Goal: Task Accomplishment & Management: Manage account settings

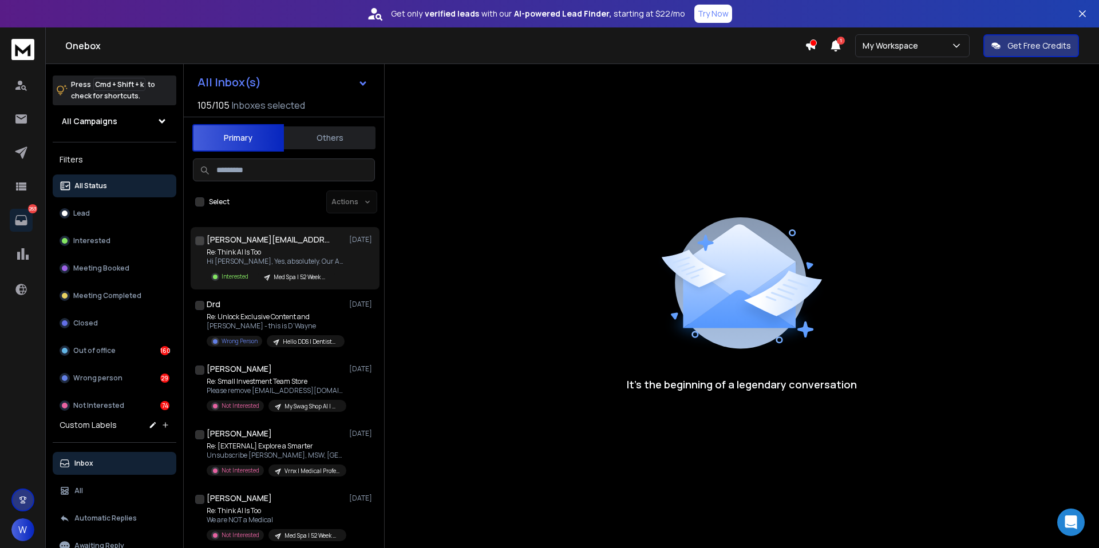
click at [288, 246] on div "[PERSON_NAME][EMAIL_ADDRESS][DOMAIN_NAME] [DATE] Re: Think AI Is Too Hi [PERSON…" at bounding box center [291, 258] width 168 height 49
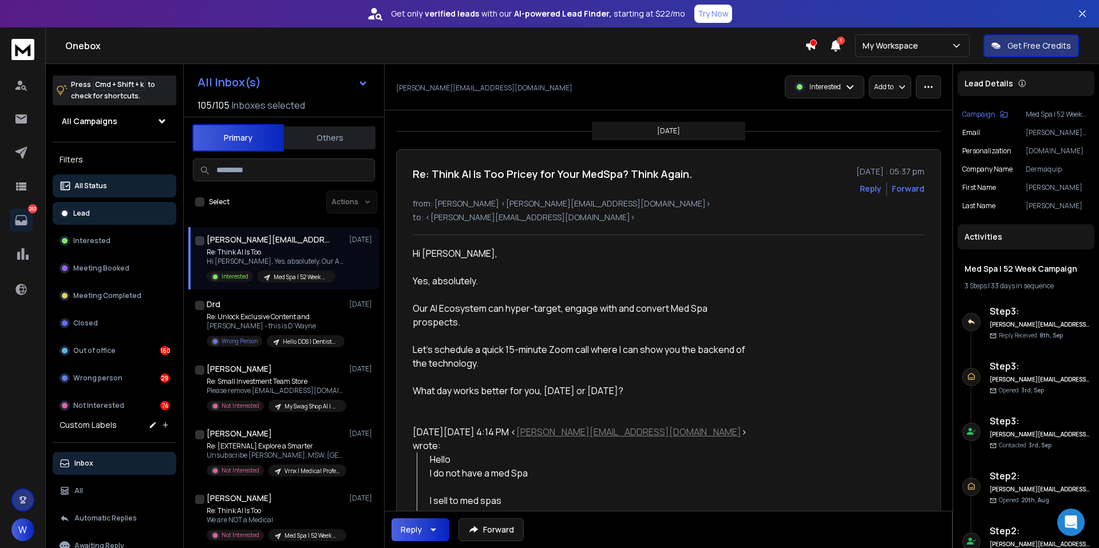
click at [129, 214] on button "Lead" at bounding box center [115, 213] width 124 height 23
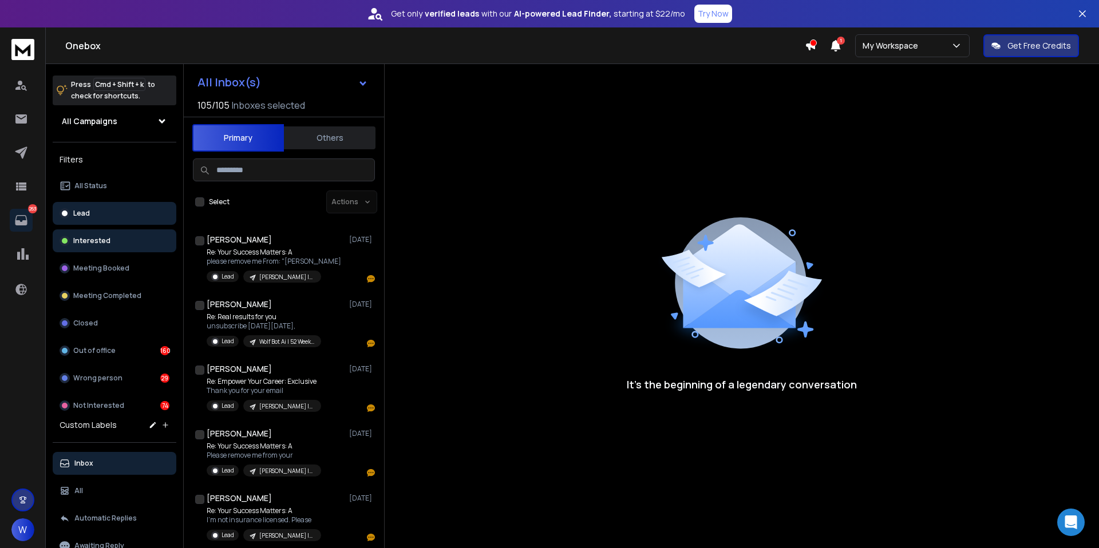
click at [126, 242] on button "Interested" at bounding box center [115, 241] width 124 height 23
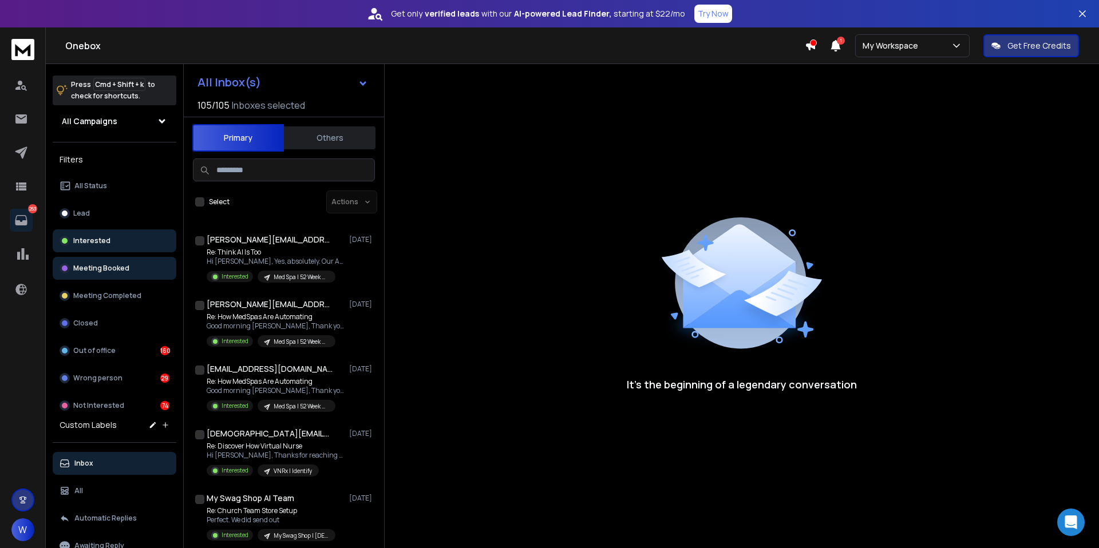
click at [122, 272] on p "Meeting Booked" at bounding box center [101, 268] width 56 height 9
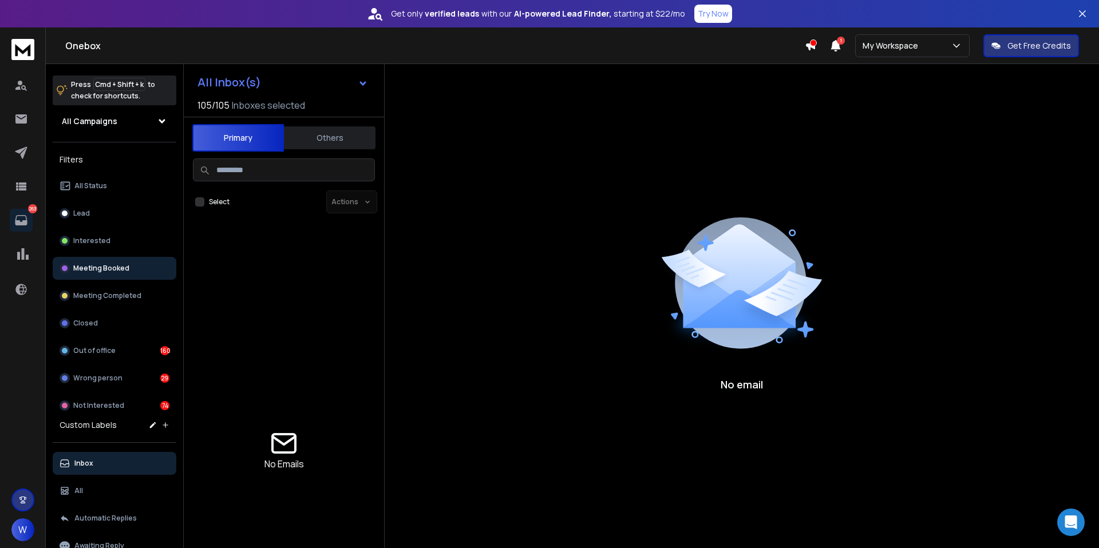
click at [122, 301] on button "Meeting Completed" at bounding box center [115, 295] width 124 height 23
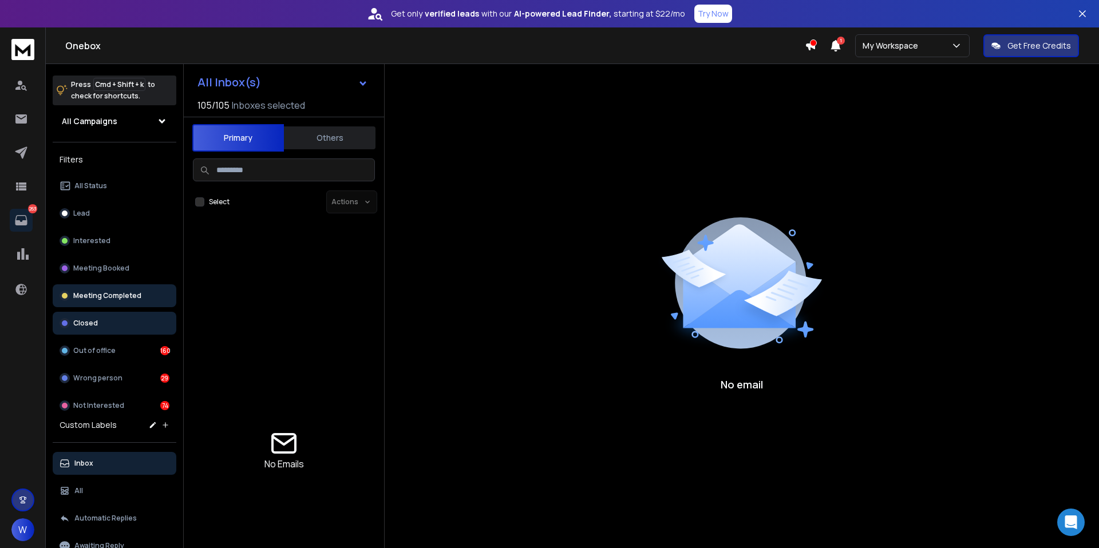
click at [121, 317] on button "Closed" at bounding box center [115, 323] width 124 height 23
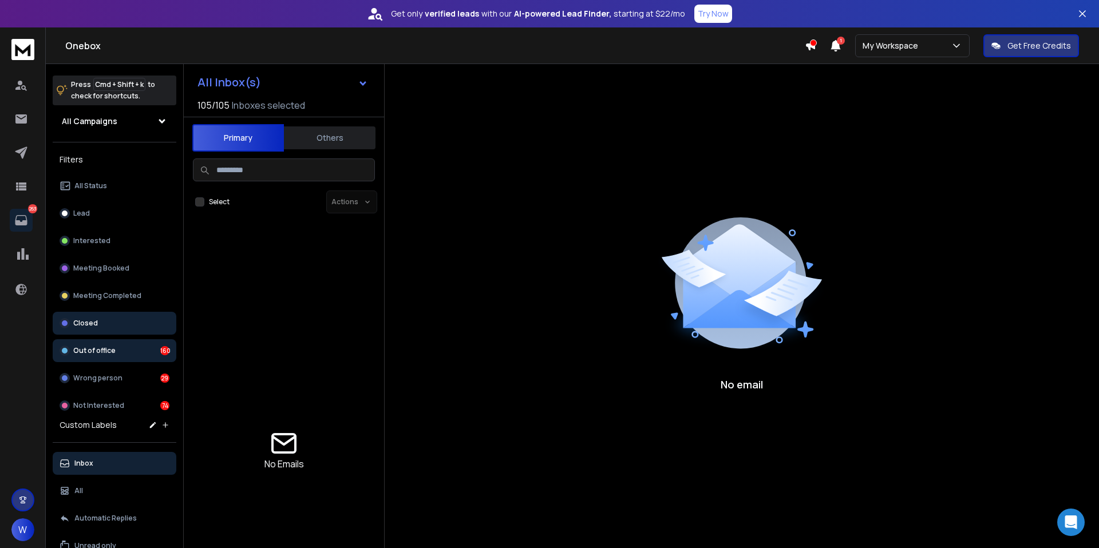
click at [123, 349] on button "Out of office 160" at bounding box center [115, 350] width 124 height 23
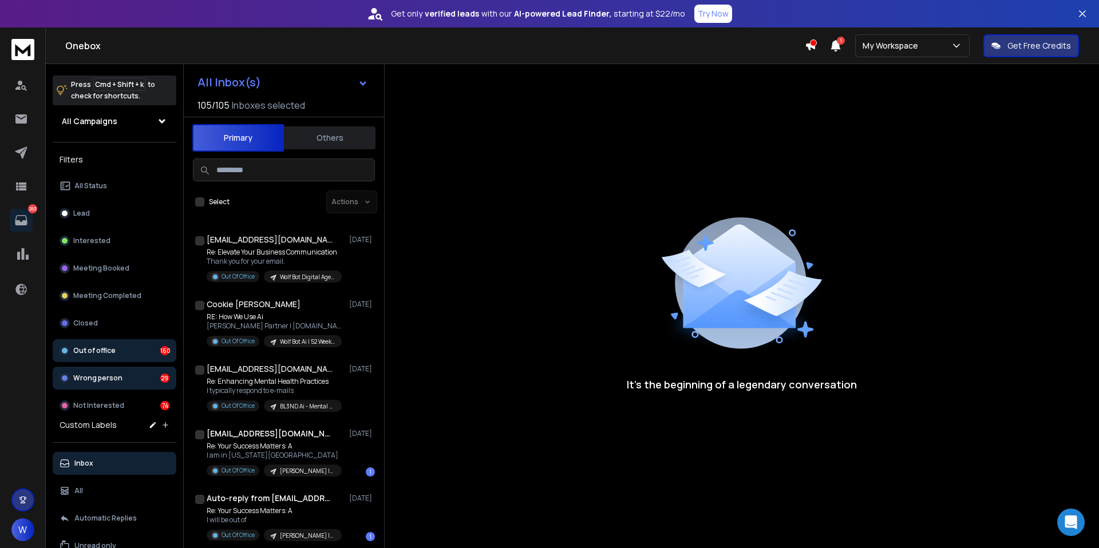
click at [117, 371] on button "Wrong person 29" at bounding box center [115, 378] width 124 height 23
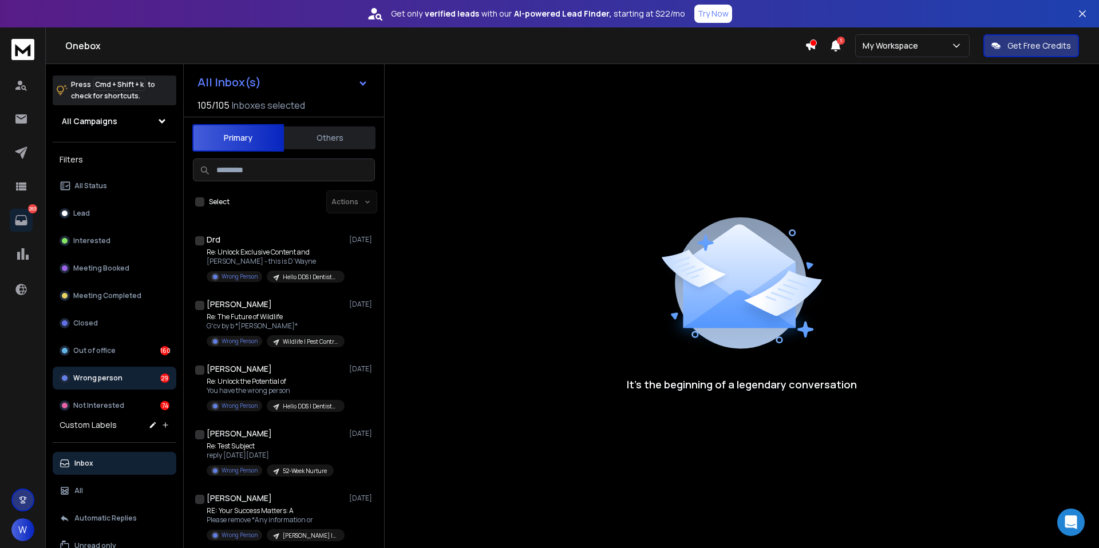
click at [116, 407] on p "Not Interested" at bounding box center [98, 405] width 51 height 9
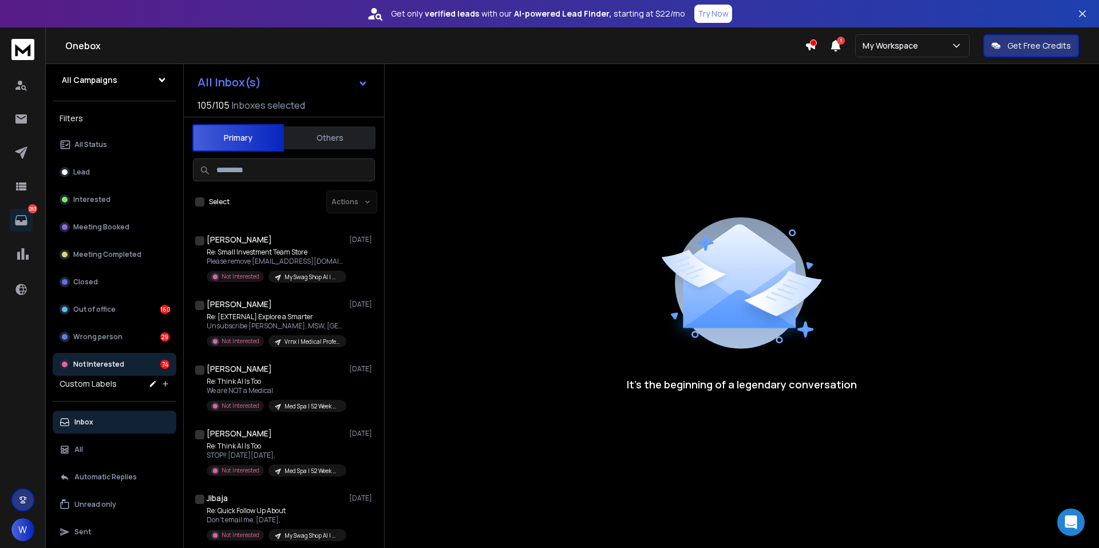
scroll to position [45, 0]
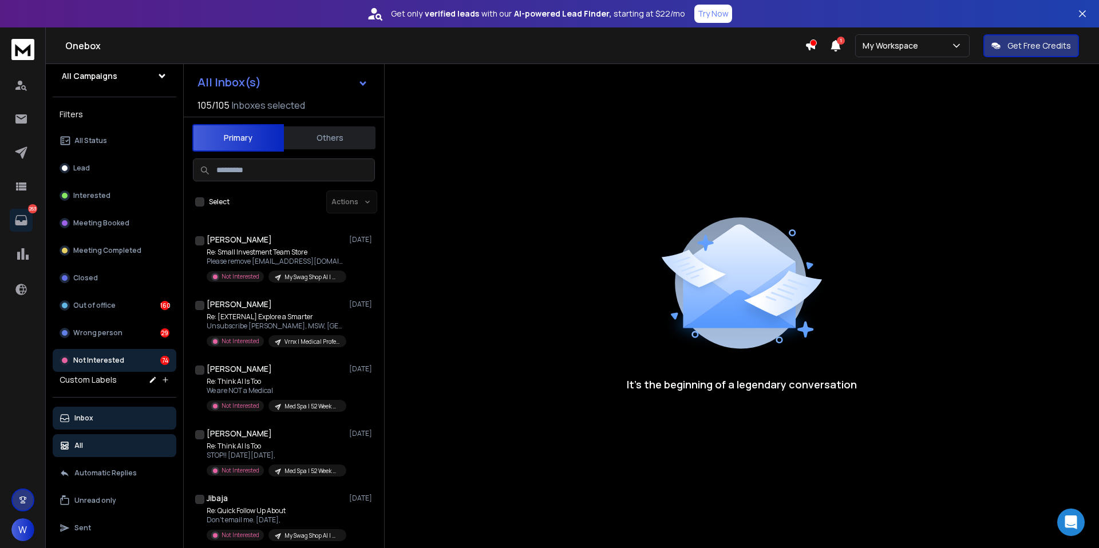
click at [118, 438] on button "All" at bounding box center [115, 445] width 124 height 23
